Goal: Task Accomplishment & Management: Use online tool/utility

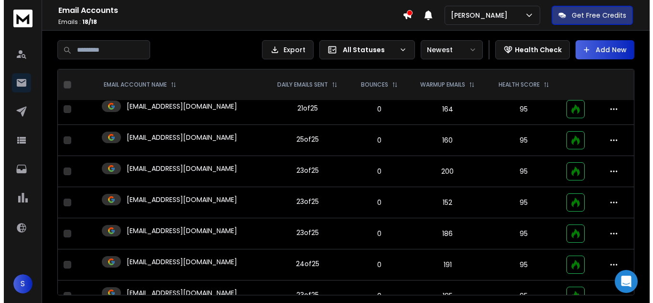
scroll to position [287, 0]
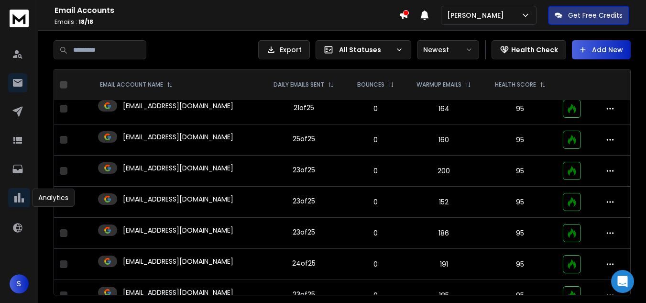
click at [22, 197] on icon at bounding box center [19, 197] width 14 height 14
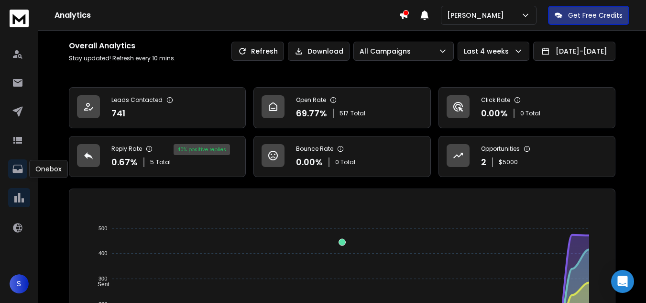
click at [16, 169] on icon at bounding box center [17, 169] width 10 height 9
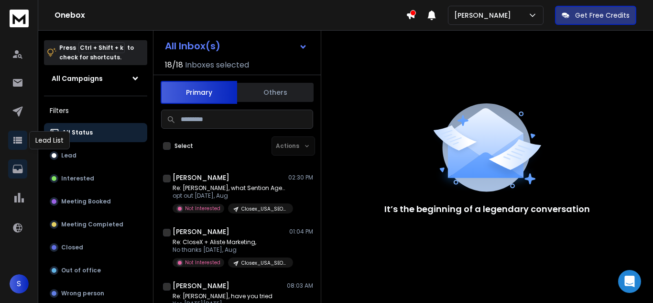
click at [16, 142] on icon at bounding box center [17, 140] width 9 height 7
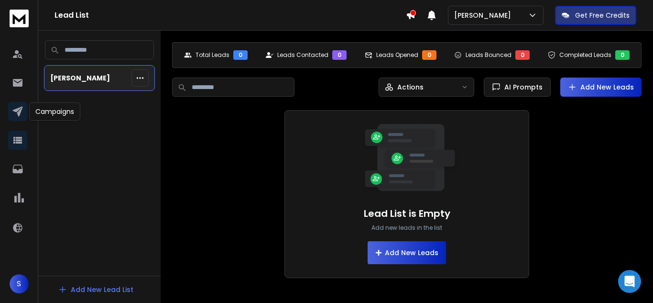
click at [20, 114] on icon at bounding box center [17, 111] width 10 height 10
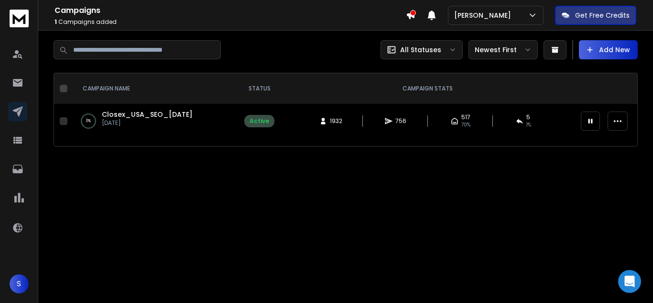
click at [133, 118] on span "Closex_USA_SEO_[DATE]" at bounding box center [147, 115] width 91 height 10
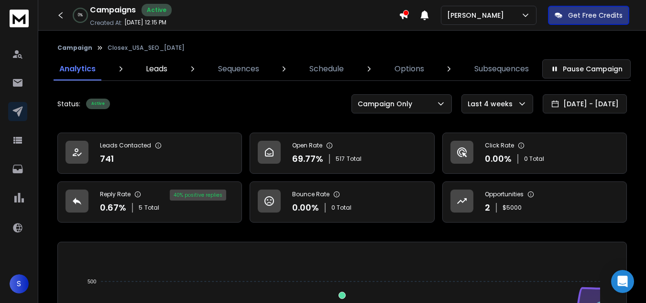
click at [162, 70] on p "Leads" at bounding box center [157, 68] width 22 height 11
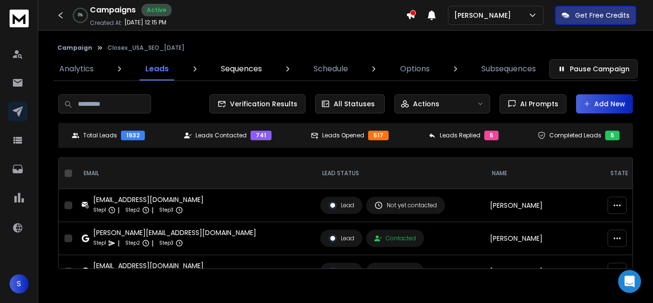
click at [239, 66] on p "Sequences" at bounding box center [241, 68] width 41 height 11
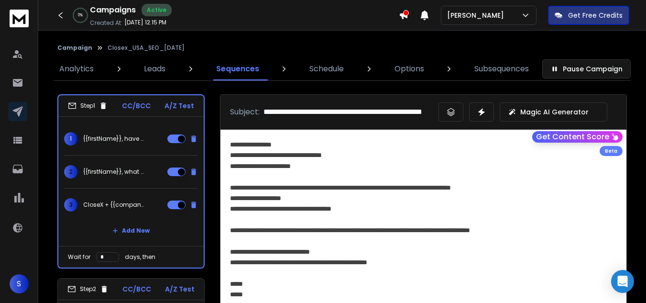
click at [134, 136] on p "{{firstName}}, have you tried this for {{companyName}}?" at bounding box center [113, 139] width 61 height 8
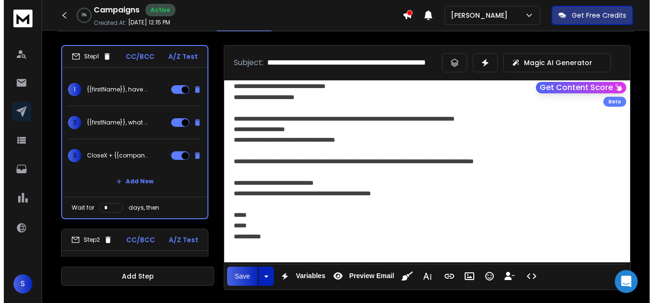
scroll to position [50, 0]
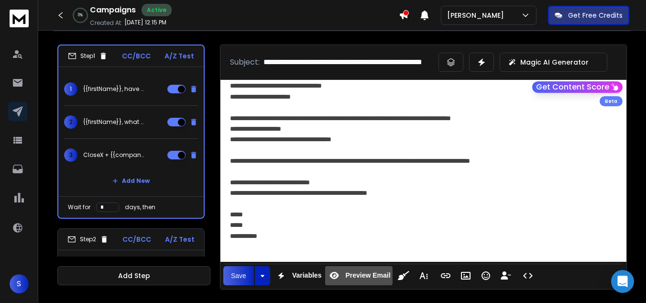
click at [371, 274] on span "Preview Email" at bounding box center [367, 275] width 49 height 8
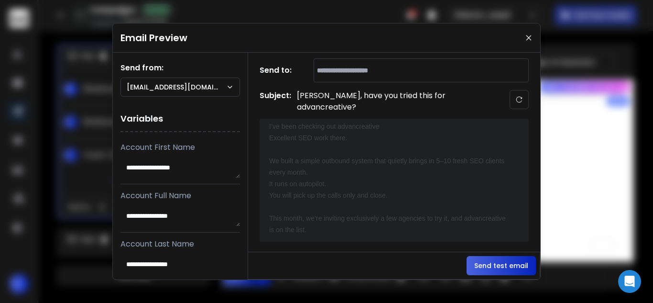
scroll to position [9, 0]
click at [330, 175] on div "We built a simple outbound system that quietly brings in 5–10 fresh SEO clients…" at bounding box center [388, 176] width 239 height 23
click at [327, 144] on span "Excellent SEO work there." at bounding box center [308, 148] width 78 height 8
click at [533, 39] on div "Email Preview" at bounding box center [327, 37] width 428 height 29
click at [530, 36] on icon at bounding box center [529, 38] width 8 height 8
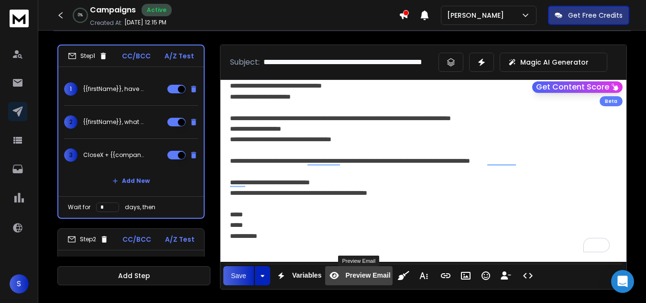
click at [355, 275] on span "Preview Email" at bounding box center [367, 275] width 49 height 8
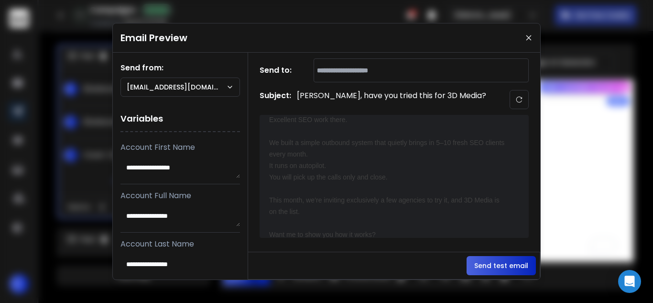
scroll to position [48, 0]
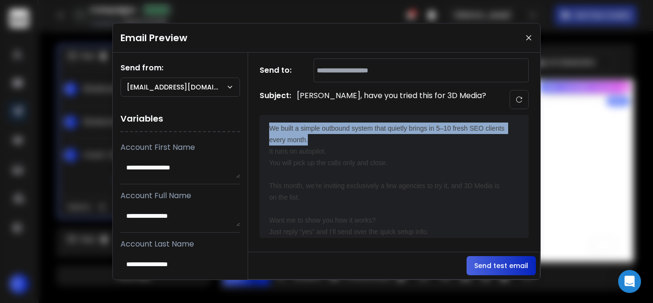
drag, startPoint x: 312, startPoint y: 139, endPoint x: 274, endPoint y: 130, distance: 39.2
click at [274, 130] on div "We built a simple outbound system that quietly brings in 5–10 fresh SEO clients…" at bounding box center [388, 133] width 239 height 23
click at [268, 111] on div at bounding box center [268, 111] width 0 height 0
click at [326, 130] on span "We built a simple outbound system that quietly brings in 5–10 fresh SEO clients…" at bounding box center [387, 133] width 237 height 19
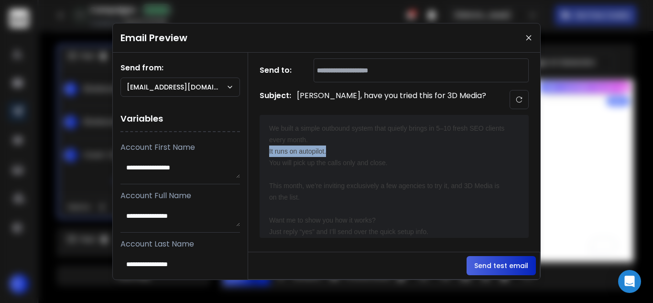
drag, startPoint x: 339, startPoint y: 150, endPoint x: 268, endPoint y: 150, distance: 70.8
click at [268, 150] on div "Hi [PERSON_NAME], I’ve been checking out 3D Media Excellent SEO work there. We …" at bounding box center [394, 176] width 269 height 123
click at [262, 134] on div at bounding box center [262, 134] width 0 height 0
click at [340, 142] on div "We built a simple outbound system that quietly brings in 5–10 fresh SEO clients…" at bounding box center [388, 133] width 239 height 23
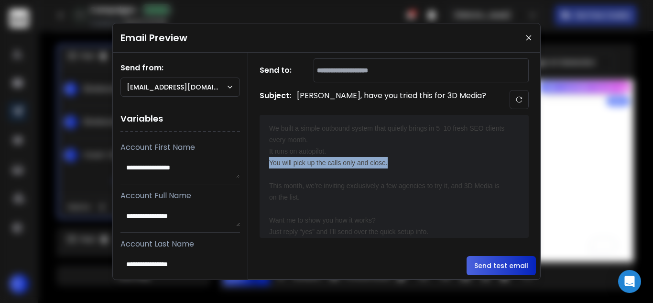
drag, startPoint x: 393, startPoint y: 163, endPoint x: 274, endPoint y: 163, distance: 118.6
click at [274, 163] on div "You will pick up the calls only and close." at bounding box center [388, 162] width 239 height 11
click at [268, 145] on div at bounding box center [268, 145] width 0 height 0
click at [357, 166] on span "You will pick up the calls only and close." at bounding box center [328, 163] width 119 height 8
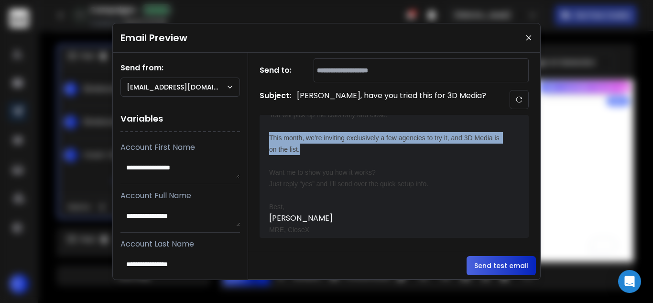
drag, startPoint x: 312, startPoint y: 152, endPoint x: 273, endPoint y: 136, distance: 42.7
click at [273, 136] on div "This month, we’re inviting exclusively a few agencies to try it, and 3D Media i…" at bounding box center [388, 143] width 239 height 23
click at [266, 121] on div at bounding box center [266, 121] width 0 height 0
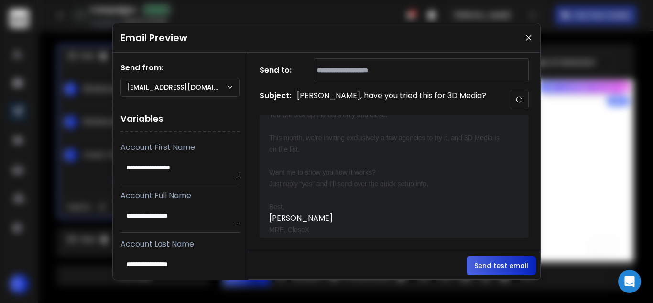
click at [332, 130] on div at bounding box center [388, 126] width 239 height 11
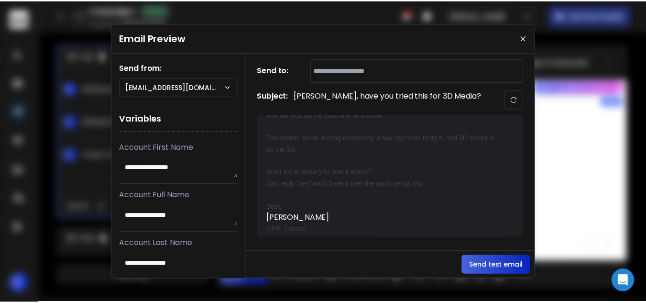
scroll to position [105, 0]
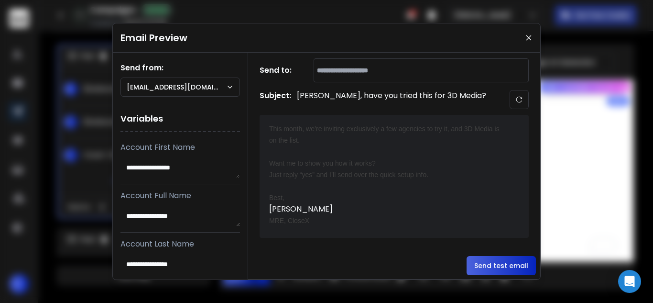
click at [529, 40] on icon at bounding box center [529, 38] width 8 height 8
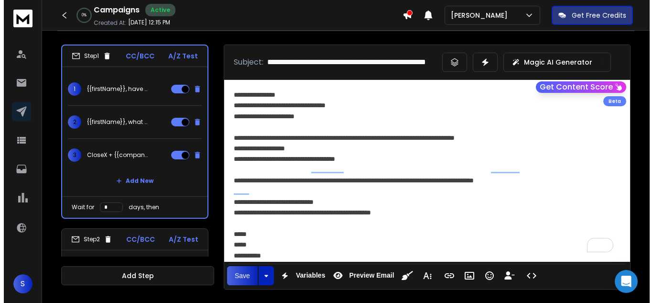
scroll to position [0, 0]
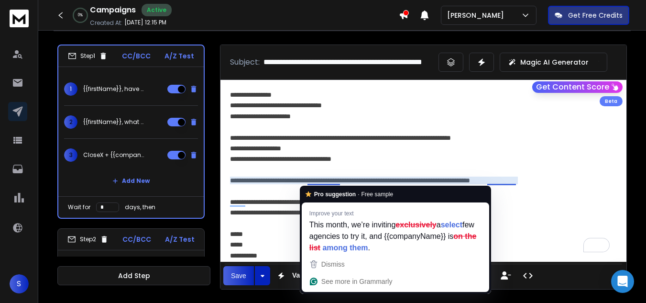
click at [442, 154] on div "**********" at bounding box center [423, 159] width 387 height 11
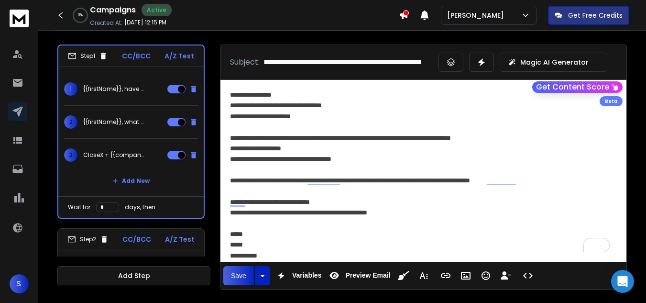
click at [111, 118] on div "2 {{firstName}}, what {{companyName}} might be missing" at bounding box center [104, 121] width 80 height 13
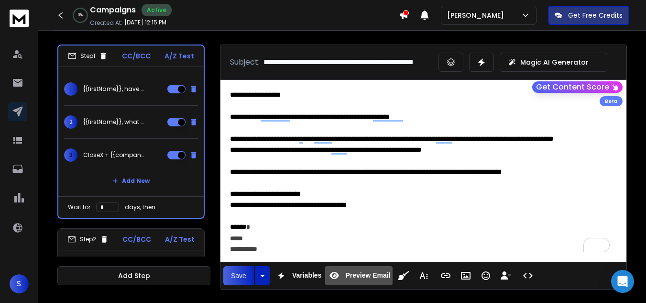
click at [357, 275] on span "Preview Email" at bounding box center [367, 275] width 49 height 8
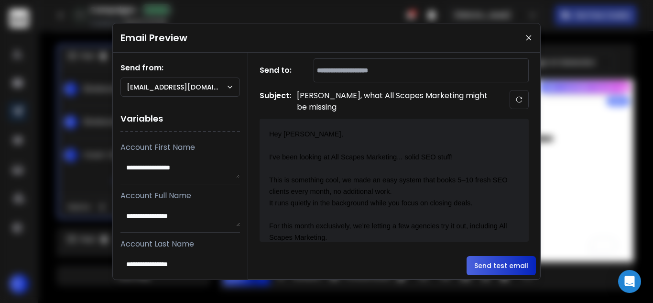
click at [353, 190] on span "This is something cool, we made an easy system that books 5–10 fresh SEO client…" at bounding box center [389, 185] width 241 height 19
click at [347, 174] on div at bounding box center [347, 174] width 0 height 0
click at [363, 191] on span "This is something cool, we made an easy system that books 5–10 fresh SEO client…" at bounding box center [389, 185] width 241 height 19
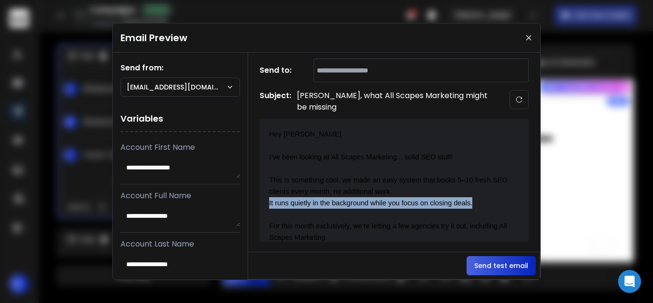
drag, startPoint x: 481, startPoint y: 201, endPoint x: 271, endPoint y: 207, distance: 210.5
click at [271, 207] on div "Hey [PERSON_NAME], I’ve been looking at All Scapes Marketing... solid SEO stuff…" at bounding box center [394, 180] width 269 height 123
click at [264, 207] on div at bounding box center [264, 207] width 0 height 0
click at [384, 203] on span "It runs quietly in the background while you focus on closing deals." at bounding box center [370, 203] width 203 height 8
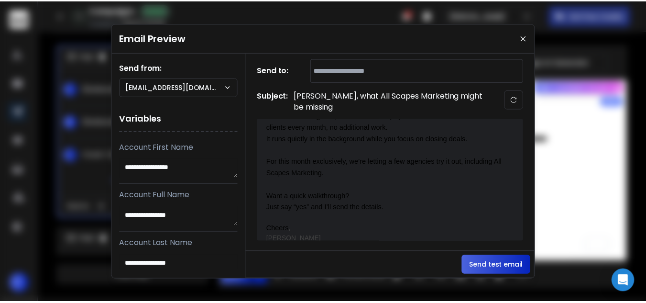
scroll to position [77, 0]
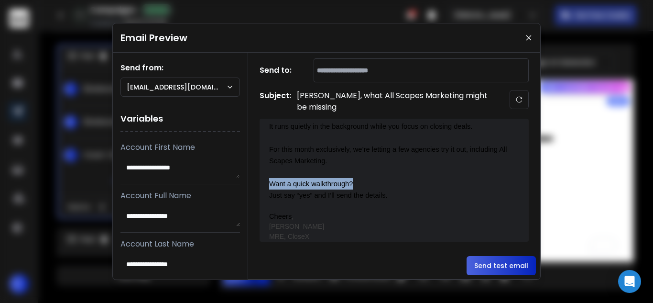
drag, startPoint x: 364, startPoint y: 184, endPoint x: 268, endPoint y: 185, distance: 96.1
click at [268, 185] on div "Hey [PERSON_NAME], I’ve been looking at All Scapes Marketing... solid SEO stuff…" at bounding box center [394, 180] width 269 height 123
click at [262, 188] on div at bounding box center [262, 188] width 0 height 0
click at [348, 192] on span "Just say “yes” and I’ll send the details." at bounding box center [328, 195] width 119 height 8
click at [526, 35] on icon at bounding box center [529, 38] width 8 height 8
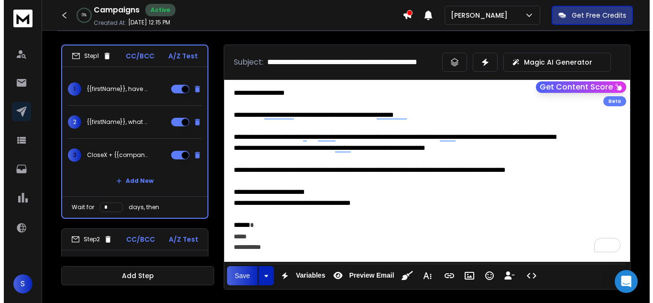
scroll to position [2, 0]
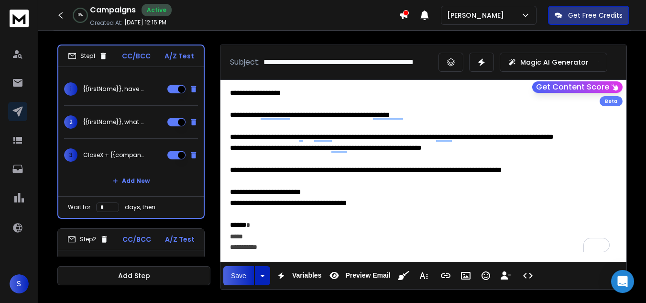
click at [122, 158] on p "CloseX + {{companyName}} = more clients" at bounding box center [113, 155] width 61 height 8
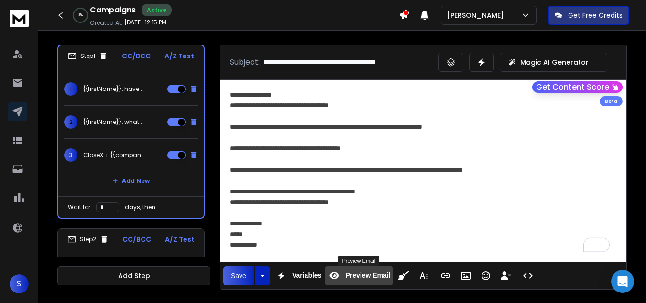
click at [360, 275] on span "Preview Email" at bounding box center [367, 275] width 49 height 8
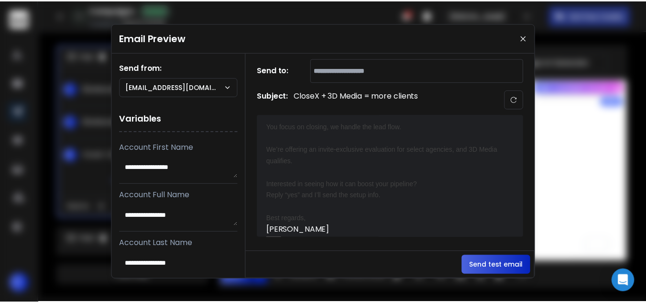
scroll to position [93, 0]
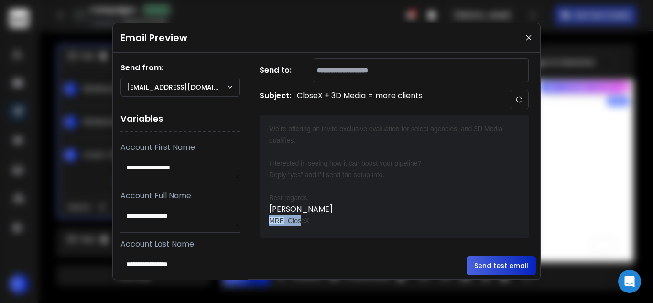
drag, startPoint x: 301, startPoint y: 218, endPoint x: 271, endPoint y: 218, distance: 30.1
click at [271, 218] on div "Hi [PERSON_NAME], 3D Media is doing strong SEO work. Our outbound system helps …" at bounding box center [394, 176] width 269 height 123
click at [318, 218] on div "MRE , CloseX" at bounding box center [388, 220] width 239 height 11
click at [529, 38] on icon at bounding box center [529, 37] width 5 height 5
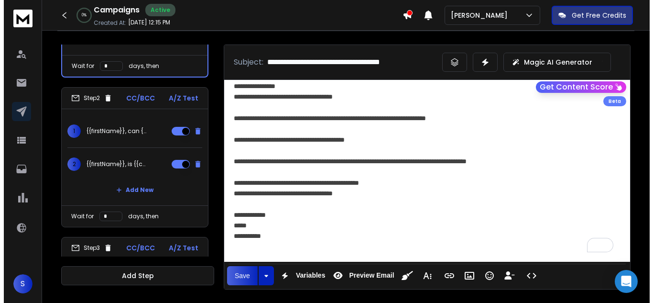
scroll to position [143, 0]
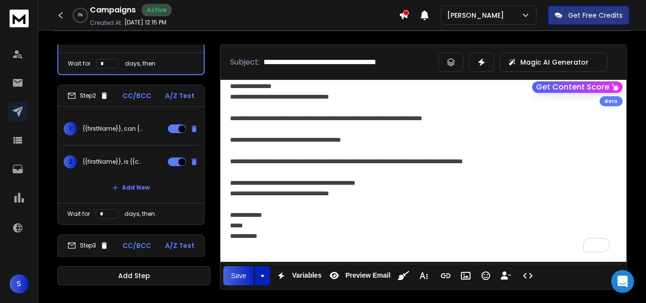
click at [111, 127] on p "{{firstName}}, can {{companyName}} handle 5–10 more clients?" at bounding box center [113, 129] width 61 height 8
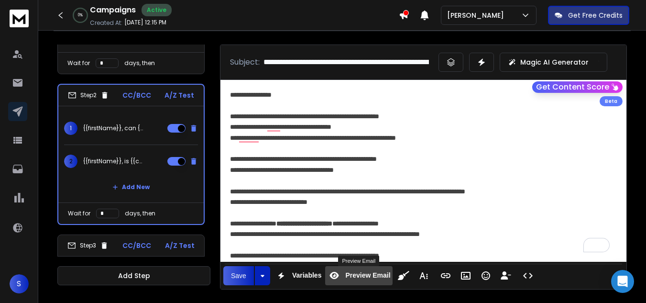
click at [369, 275] on span "Preview Email" at bounding box center [367, 275] width 49 height 8
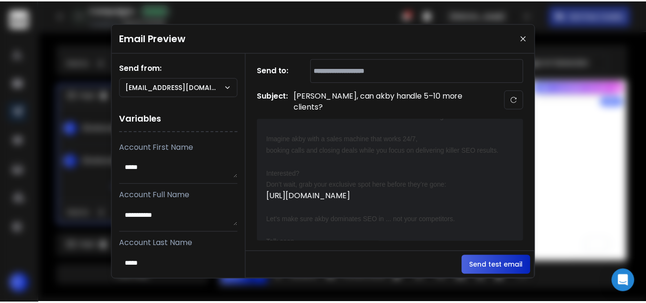
scroll to position [191, 0]
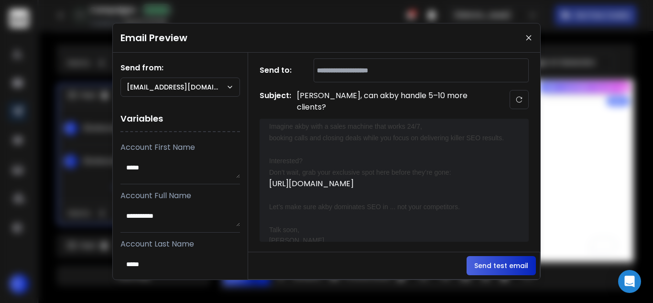
click at [530, 36] on icon at bounding box center [529, 38] width 8 height 8
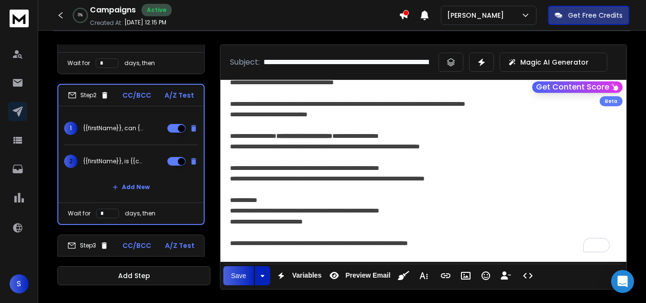
scroll to position [0, 0]
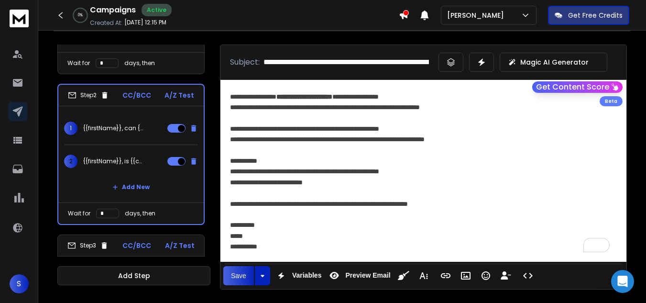
click at [106, 159] on p "{{firstName}}, is {{companyName}} ready to scale?" at bounding box center [113, 161] width 61 height 8
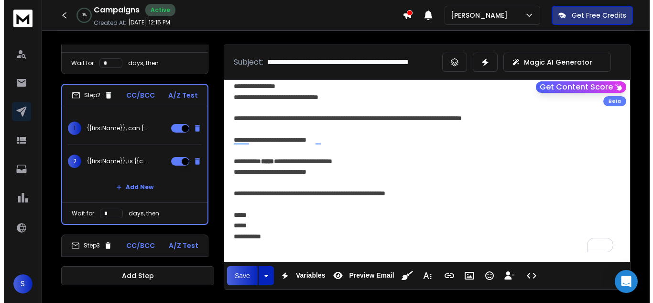
scroll to position [94, 0]
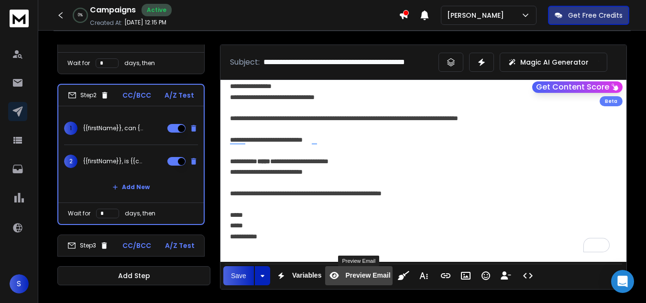
click at [368, 274] on span "Preview Email" at bounding box center [367, 275] width 49 height 8
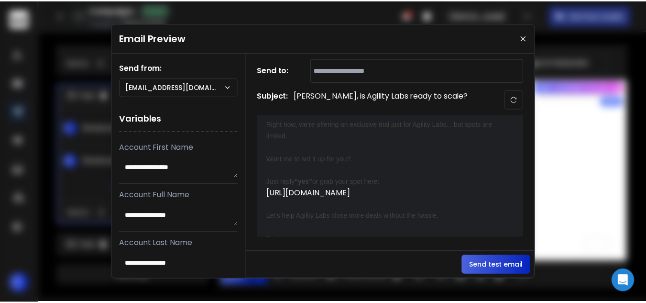
scroll to position [185, 0]
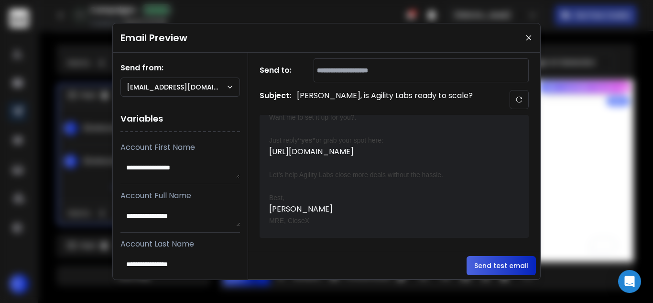
click at [530, 37] on icon at bounding box center [529, 37] width 5 height 5
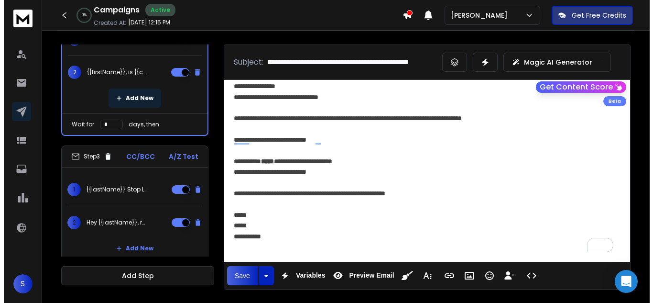
scroll to position [239, 0]
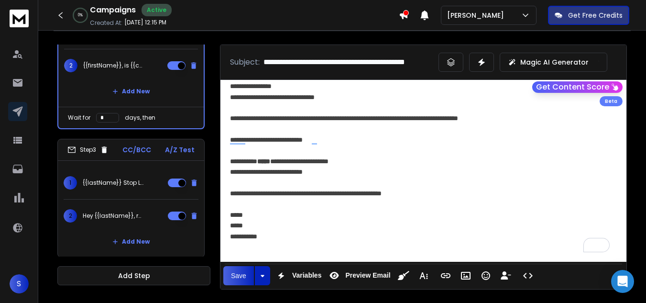
click at [120, 181] on p "{{lastName}} Stop Losing SEO Deals Accelerate Conversions with CloseX" at bounding box center [113, 183] width 61 height 8
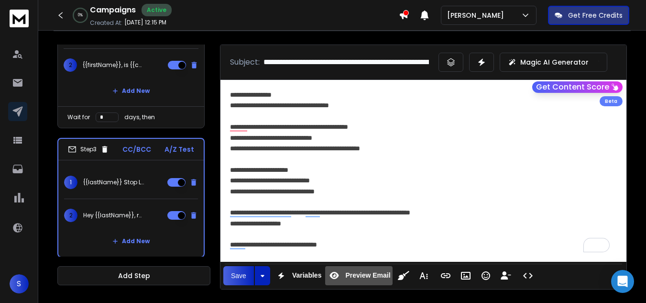
click at [371, 275] on span "Preview Email" at bounding box center [367, 275] width 49 height 8
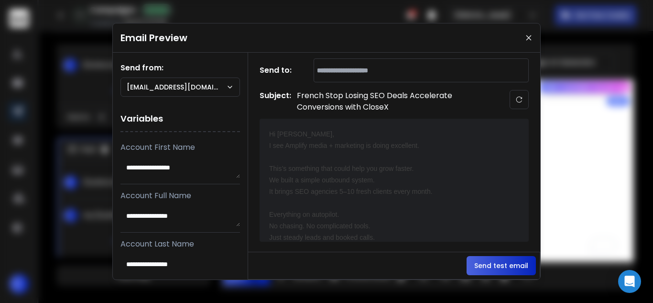
click at [525, 37] on icon at bounding box center [529, 38] width 8 height 8
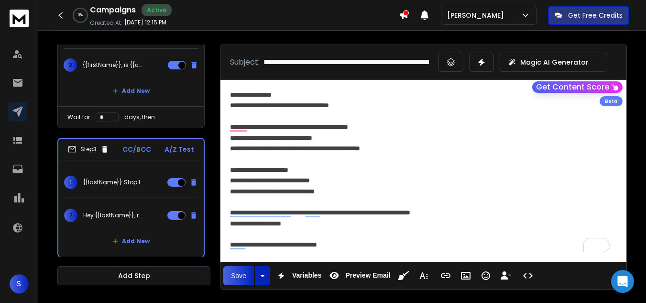
click at [309, 124] on span "**********" at bounding box center [289, 126] width 118 height 7
click at [360, 269] on div "Preview Email" at bounding box center [358, 275] width 67 height 16
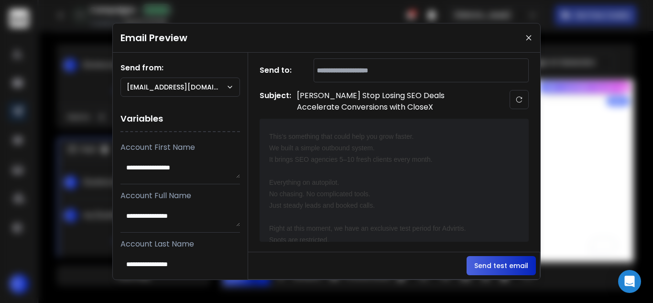
scroll to position [48, 0]
drag, startPoint x: 386, startPoint y: 189, endPoint x: 268, endPoint y: 186, distance: 118.2
click at [268, 186] on div "Hi [PERSON_NAME], I see Advirtis is doing excellent. This’s something that coul…" at bounding box center [394, 180] width 269 height 123
click at [262, 172] on div at bounding box center [262, 172] width 0 height 0
click at [343, 193] on span "Just steady leads and booked calls." at bounding box center [322, 190] width 106 height 8
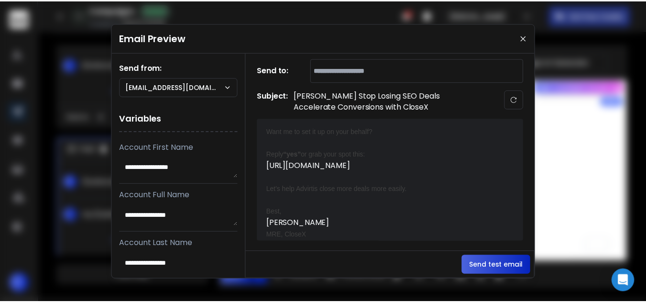
scroll to position [174, 0]
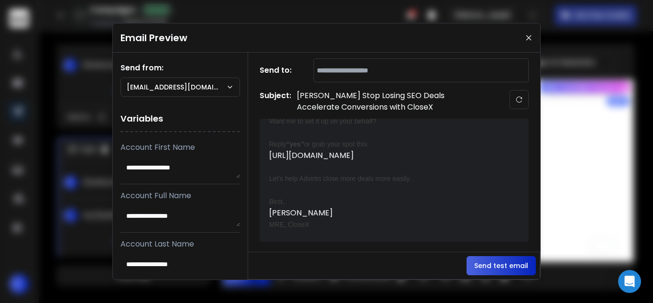
click at [529, 38] on icon at bounding box center [529, 37] width 5 height 5
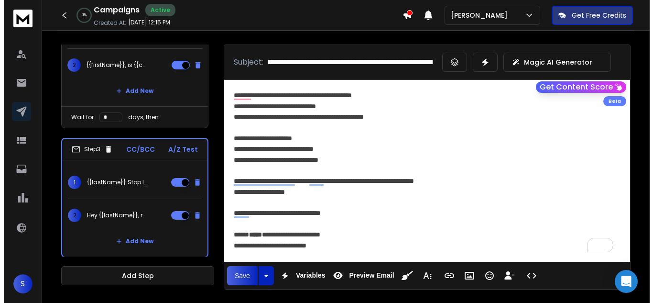
scroll to position [48, 0]
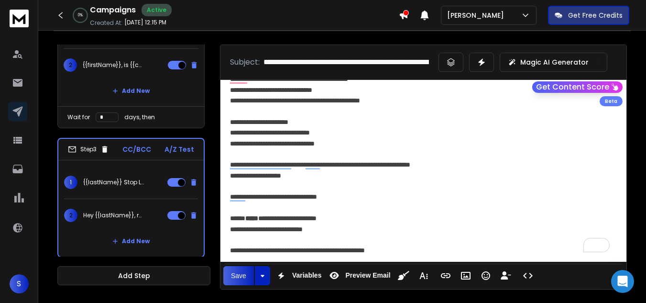
click at [129, 214] on p "Hey {{lastName}}, ready to close more SEO deals with CloseX?" at bounding box center [113, 215] width 61 height 8
type input "**********"
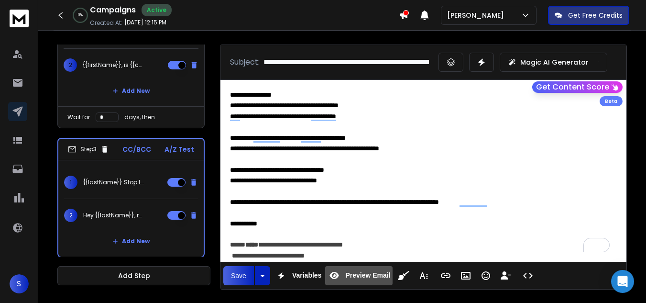
click at [356, 272] on span "Preview Email" at bounding box center [367, 275] width 49 height 8
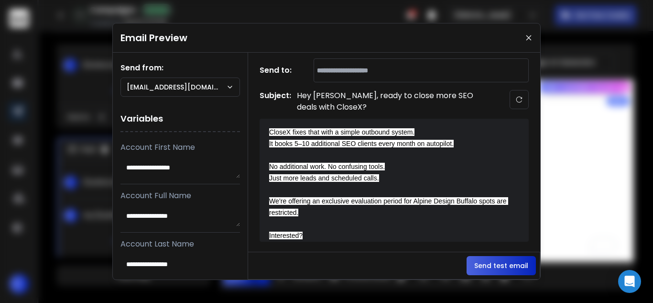
click at [376, 170] on span "No additional work. No confusing tools." at bounding box center [327, 167] width 116 height 8
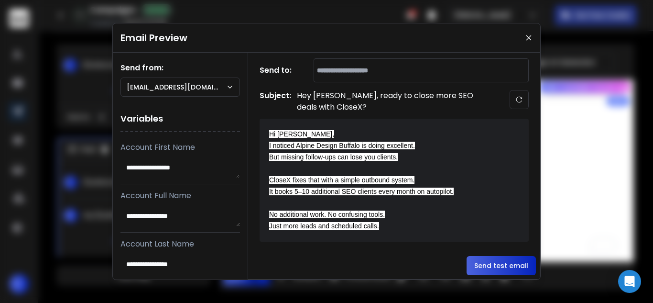
click at [338, 165] on div "Hi [PERSON_NAME], I noticed Alpine Design Buffalo is doing excellent. But missi…" at bounding box center [388, 260] width 239 height 264
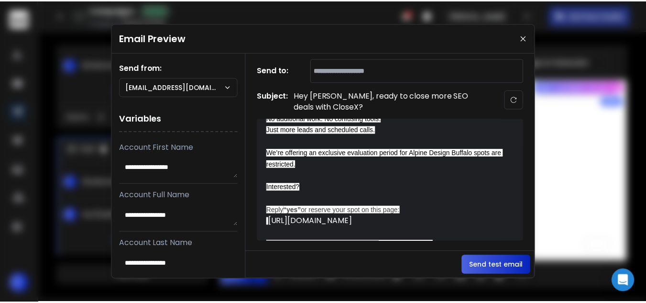
scroll to position [143, 0]
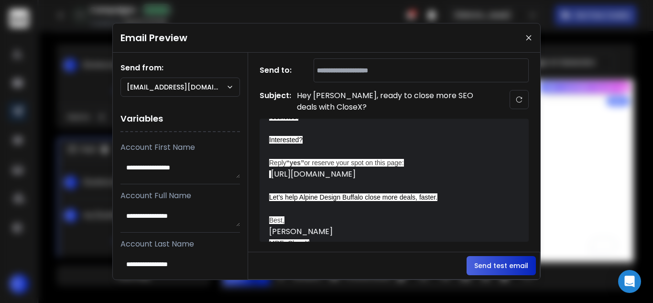
click at [525, 39] on icon at bounding box center [529, 38] width 8 height 8
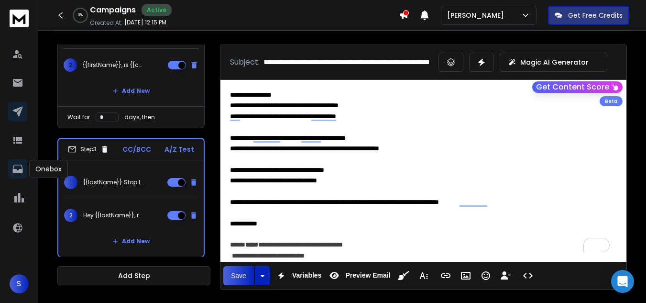
click at [17, 172] on icon at bounding box center [17, 169] width 10 height 9
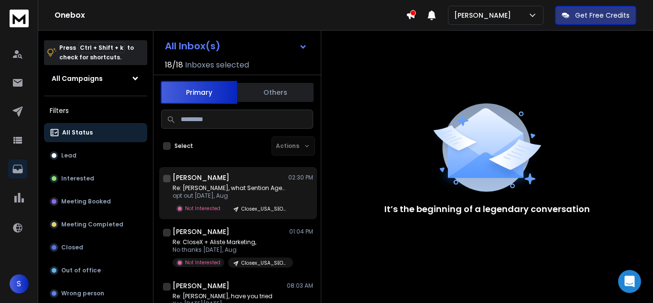
click at [232, 187] on p "Re: [PERSON_NAME], what Sention Agency" at bounding box center [230, 188] width 115 height 8
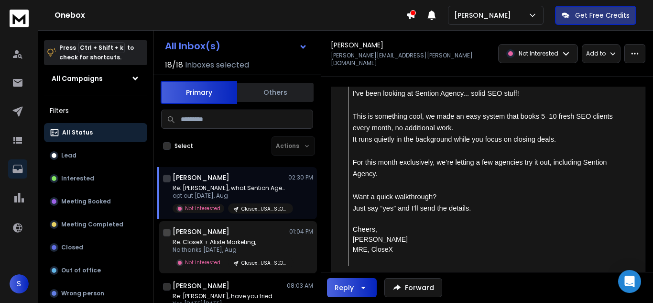
scroll to position [48, 0]
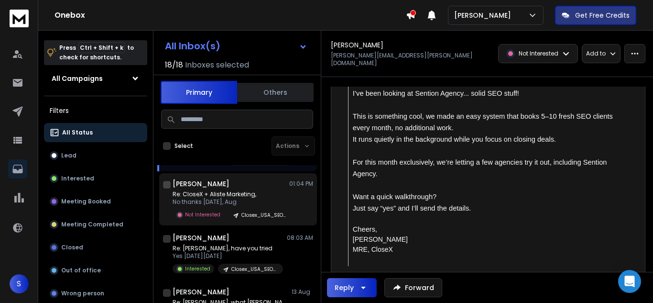
click at [226, 188] on div "[PERSON_NAME] 01:04 PM" at bounding box center [243, 184] width 141 height 10
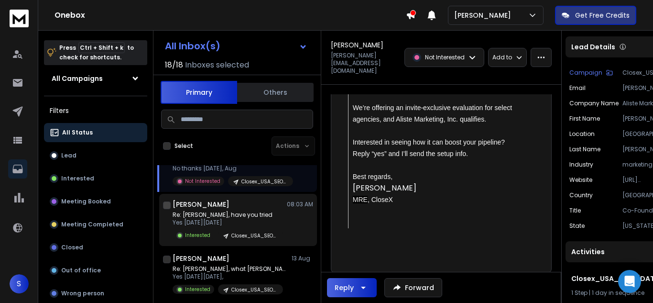
scroll to position [96, 0]
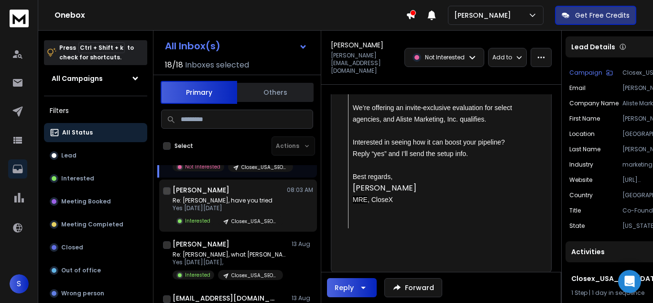
click at [233, 199] on p "Re: [PERSON_NAME], have you tried" at bounding box center [228, 201] width 110 height 8
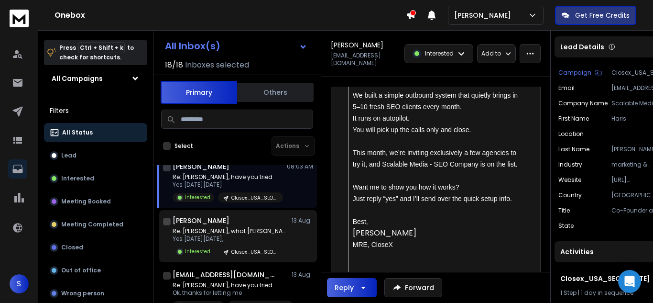
scroll to position [0, 0]
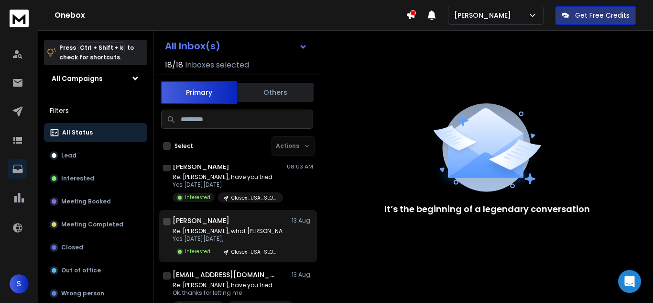
click at [232, 221] on div "[PERSON_NAME] [DATE] Re: [PERSON_NAME], what [PERSON_NAME] might Yes [DATE][DAT…" at bounding box center [238, 236] width 158 height 52
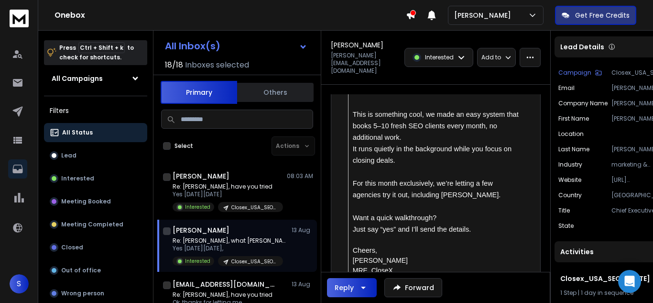
scroll to position [7, 0]
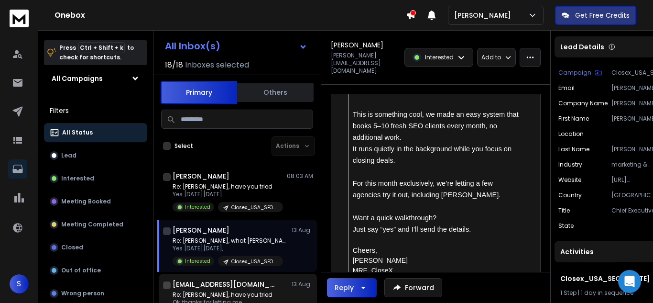
click at [207, 279] on h1 "[EMAIL_ADDRESS][DOMAIN_NAME]" at bounding box center [225, 284] width 105 height 10
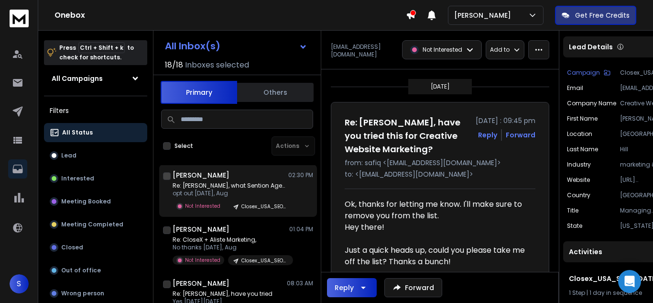
scroll to position [0, 0]
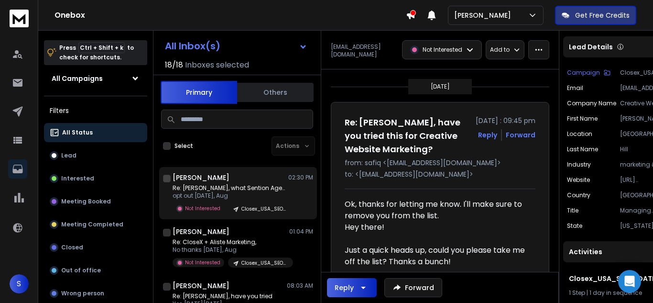
click at [196, 187] on p "Re: [PERSON_NAME], what Sention Agency" at bounding box center [230, 188] width 115 height 8
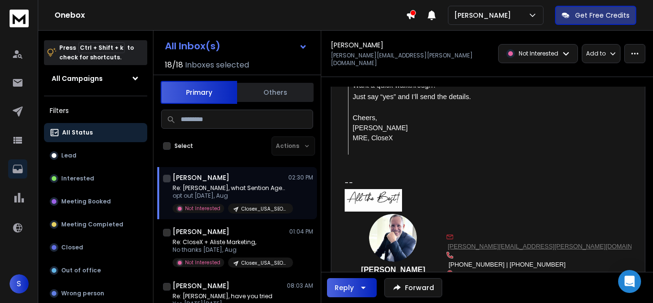
click at [29, 20] on div at bounding box center [19, 125] width 22 height 231
click at [17, 17] on img at bounding box center [19, 19] width 19 height 18
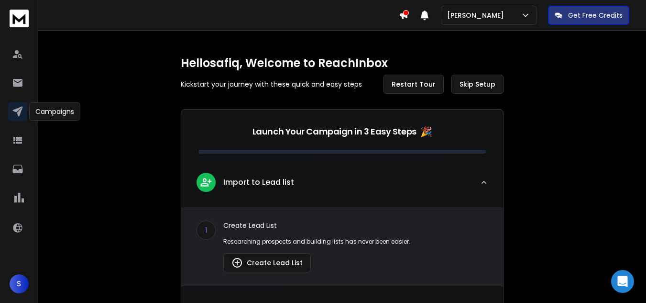
click at [23, 113] on icon at bounding box center [17, 111] width 11 height 11
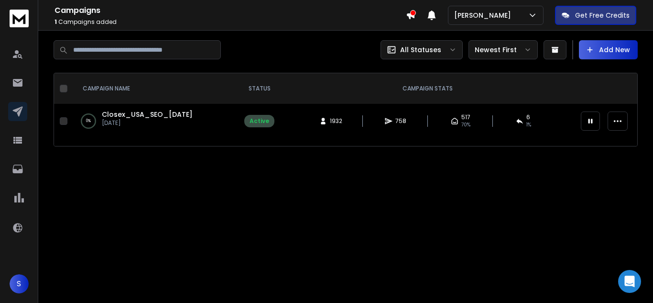
click at [149, 119] on span "Closex_USA_SEO_[DATE]" at bounding box center [147, 115] width 91 height 10
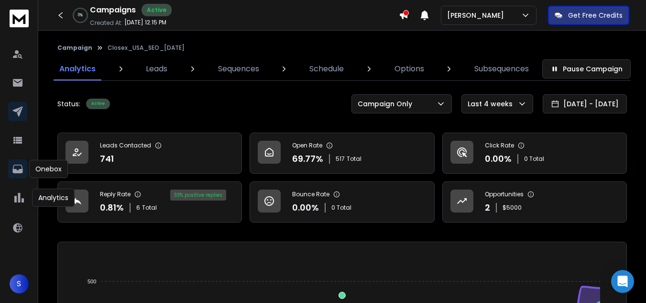
click at [20, 175] on link at bounding box center [17, 168] width 19 height 19
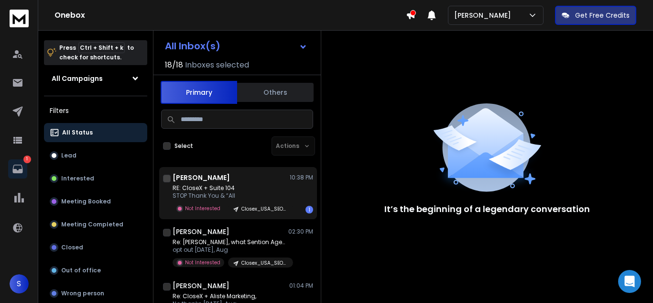
click at [284, 193] on p "STOP Thank You & “All" at bounding box center [230, 196] width 115 height 8
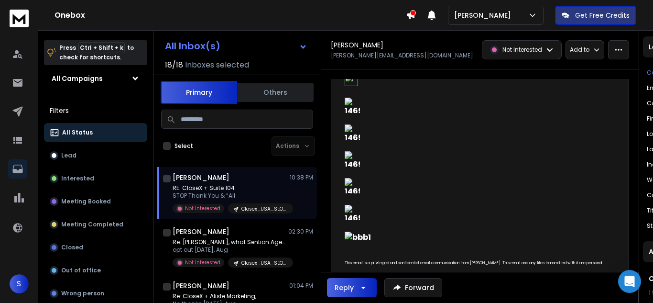
scroll to position [287, 0]
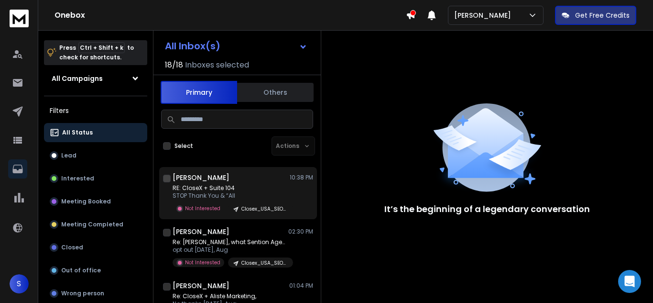
click at [212, 189] on p "RE: CloseX + Suite 104" at bounding box center [230, 188] width 115 height 8
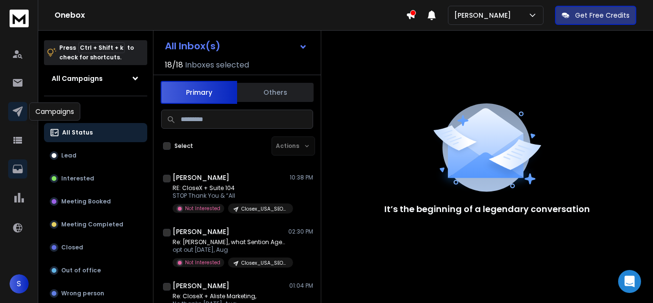
click at [21, 104] on link at bounding box center [17, 111] width 19 height 19
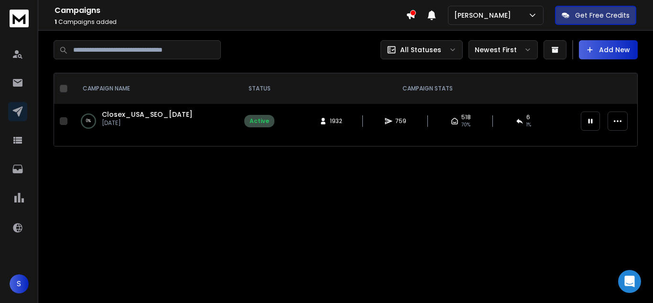
click at [142, 116] on span "Closex_USA_SEO_[DATE]" at bounding box center [147, 115] width 91 height 10
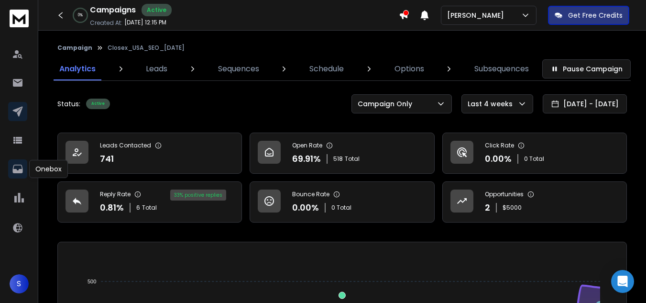
click at [20, 165] on icon at bounding box center [17, 169] width 10 height 9
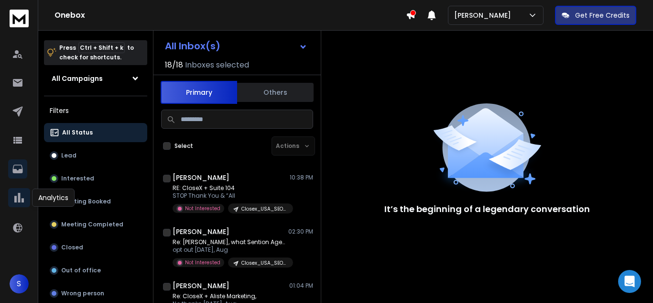
click at [16, 201] on icon at bounding box center [19, 198] width 10 height 10
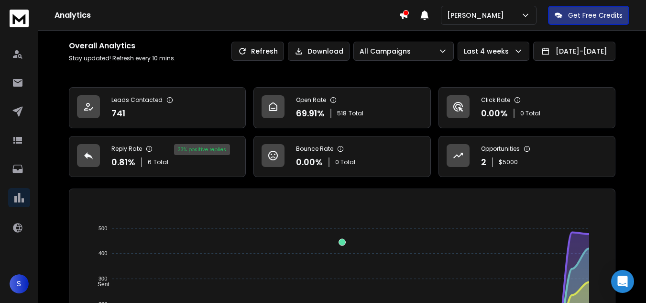
click at [177, 162] on link "Reply Rate 0.81 % 6 Total 33 % positive replies" at bounding box center [157, 156] width 177 height 41
